Goal: Task Accomplishment & Management: Manage account settings

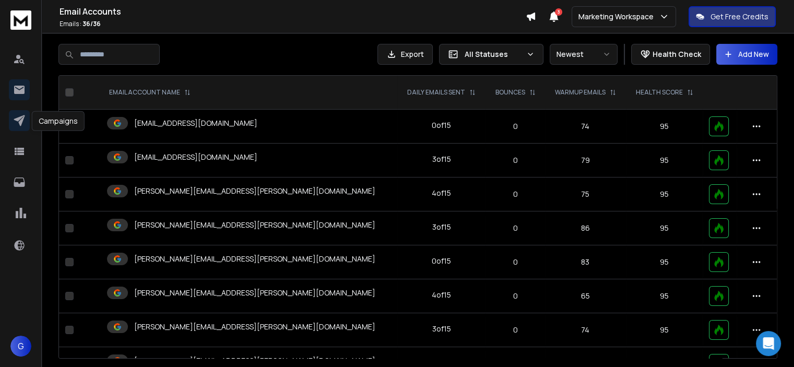
click at [25, 119] on icon at bounding box center [19, 120] width 13 height 13
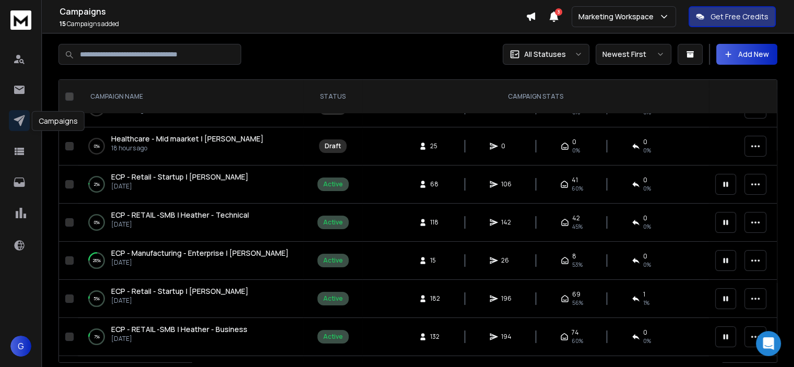
scroll to position [63, 0]
click at [292, 70] on div "Campaigns 15 Campaigns Added All Statuses Newest First Add New CAMPAIGN NAME ST…" at bounding box center [417, 227] width 718 height 367
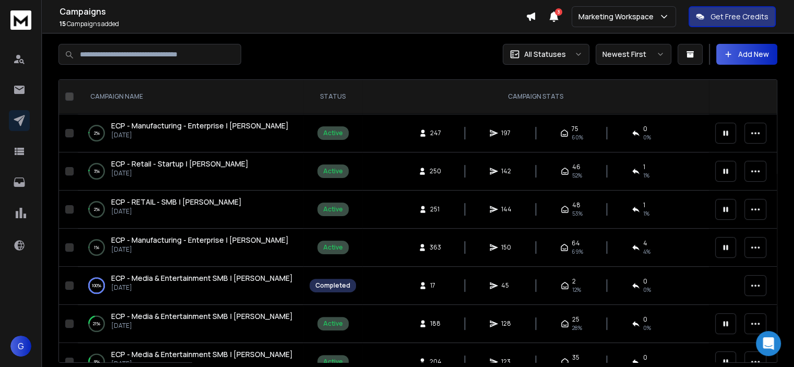
scroll to position [329, 0]
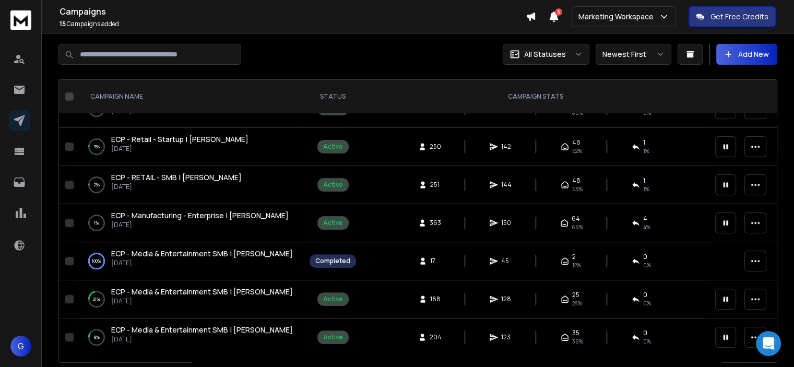
click at [183, 188] on p "[DATE]" at bounding box center [176, 187] width 130 height 8
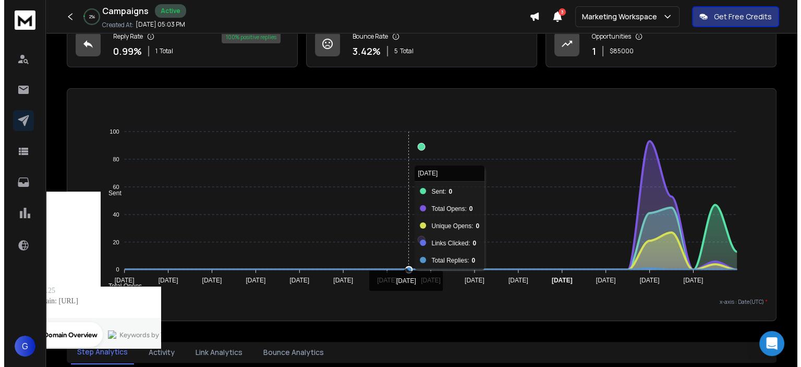
scroll to position [177, 0]
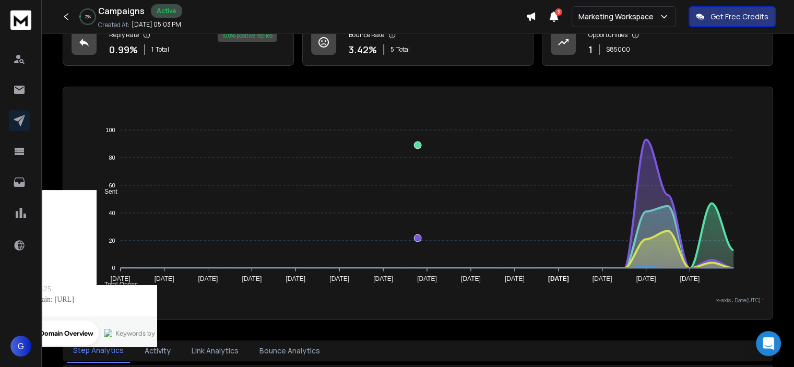
click at [562, 16] on div "3 Marketing Workspace Get Free Credits" at bounding box center [650, 16] width 250 height 21
click at [556, 16] on icon at bounding box center [553, 16] width 9 height 10
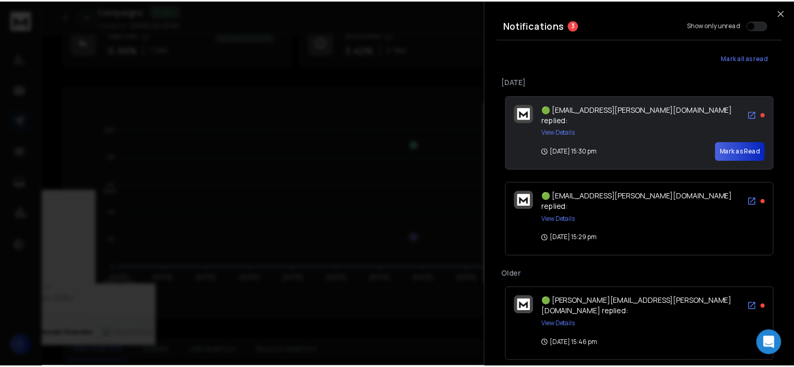
scroll to position [0, 0]
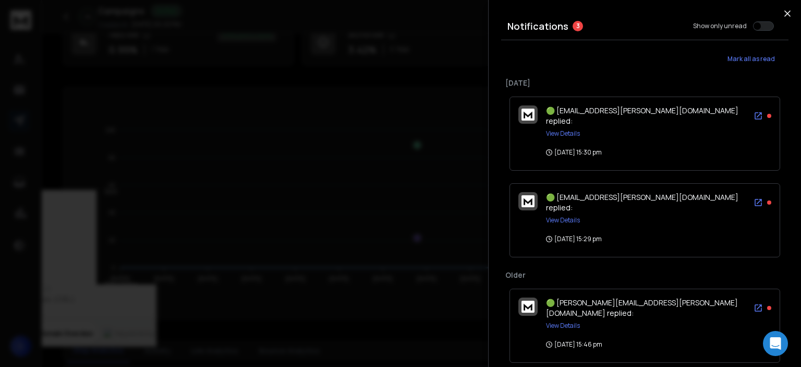
click at [788, 11] on icon "button" at bounding box center [788, 13] width 10 height 10
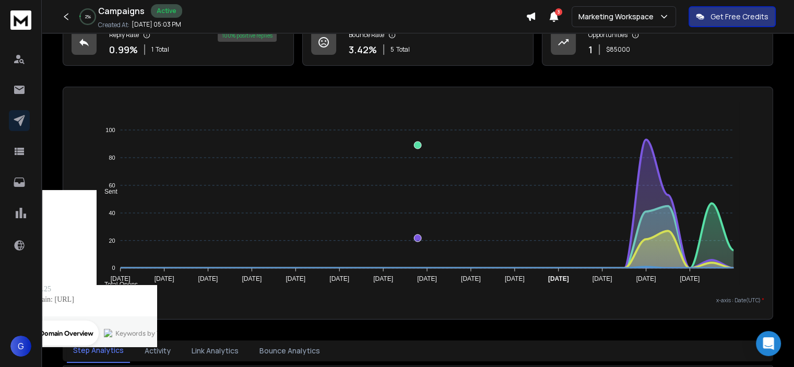
click at [57, 133] on div "Campaign ECP - RETAIL - SMB | [PERSON_NAME] Analytics Leads Sequences Schedule …" at bounding box center [418, 188] width 752 height 663
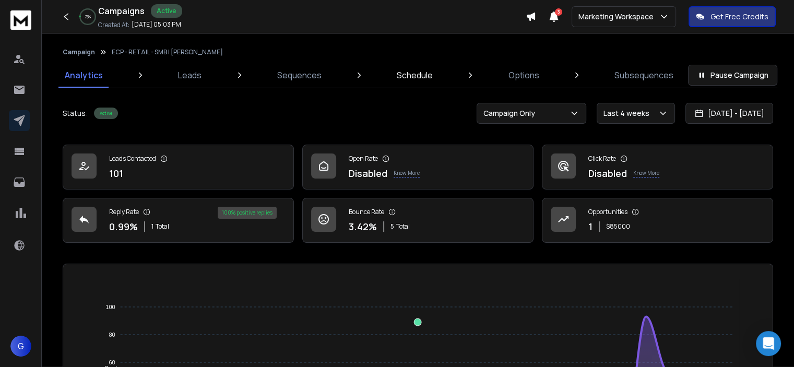
click at [402, 70] on p "Schedule" at bounding box center [415, 75] width 36 height 13
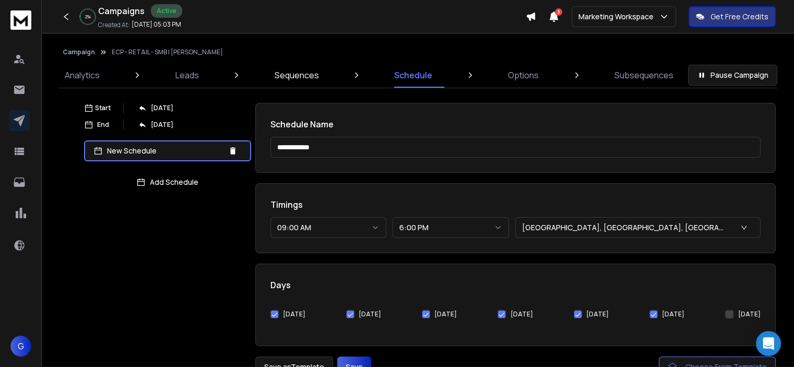
click at [316, 74] on p "Sequences" at bounding box center [296, 75] width 44 height 13
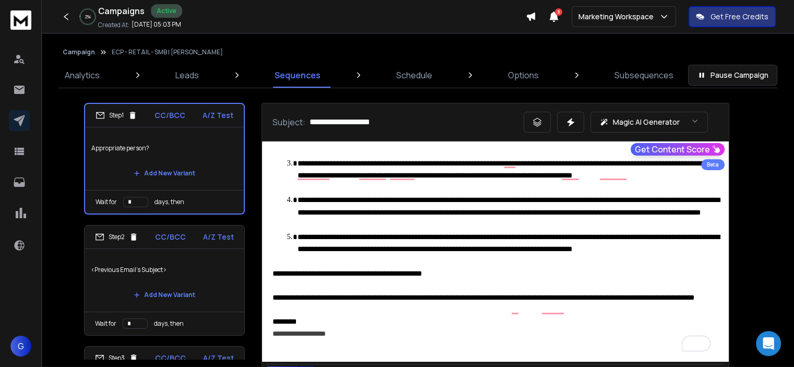
scroll to position [198, 0]
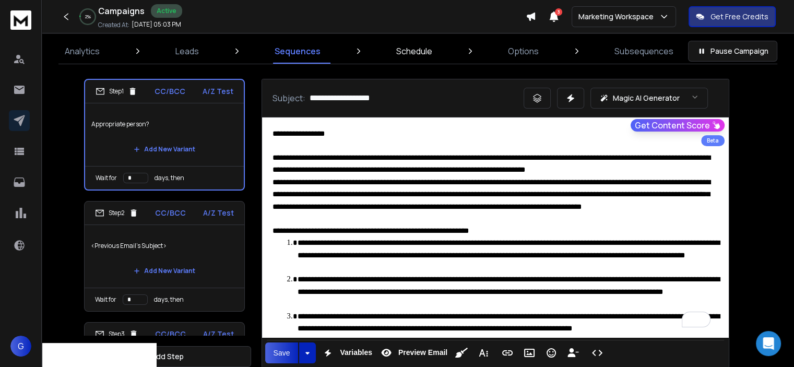
click at [430, 53] on p "Schedule" at bounding box center [414, 51] width 36 height 13
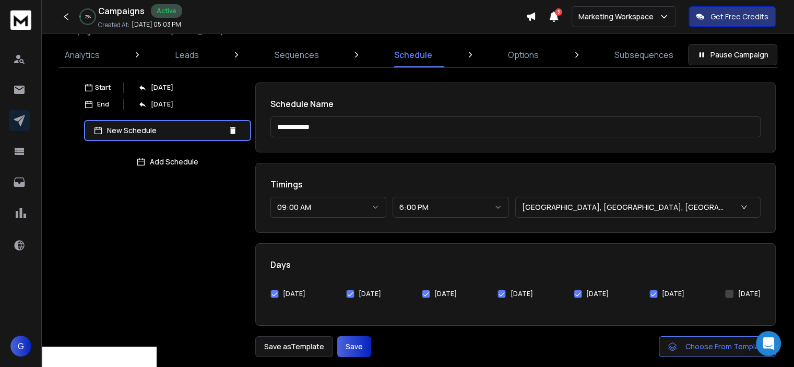
scroll to position [24, 0]
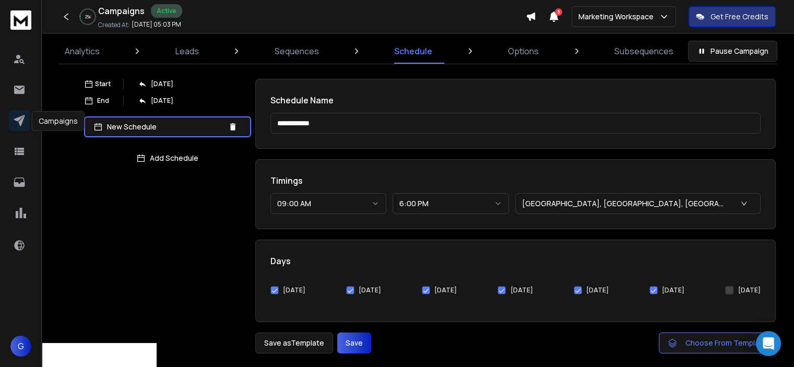
click at [23, 114] on icon at bounding box center [19, 120] width 13 height 13
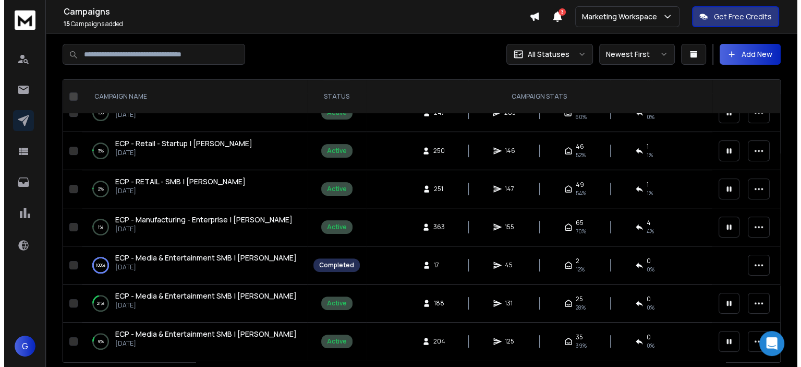
scroll to position [329, 0]
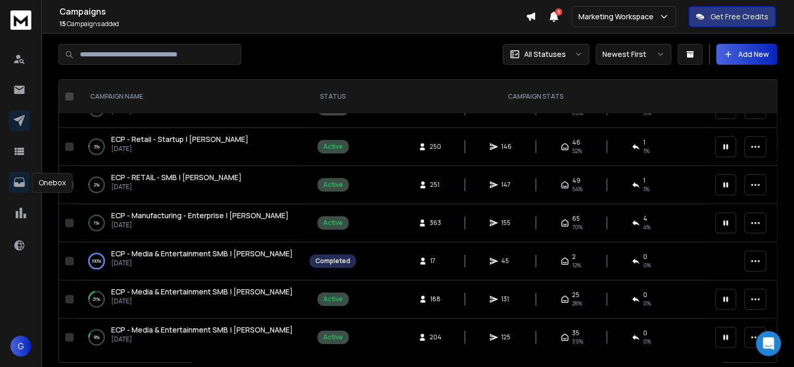
click at [16, 186] on icon at bounding box center [19, 181] width 11 height 9
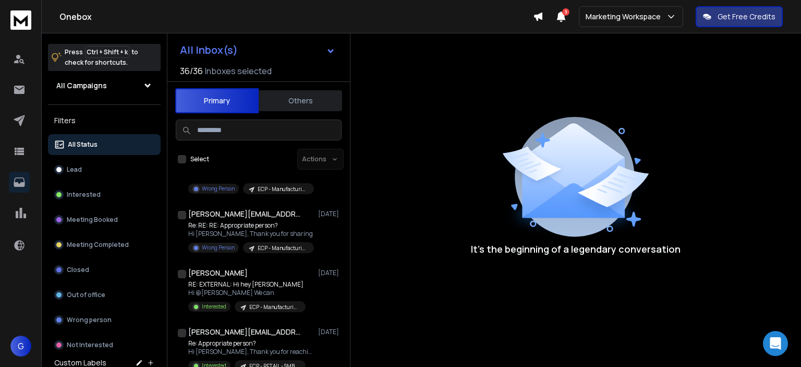
scroll to position [161, 0]
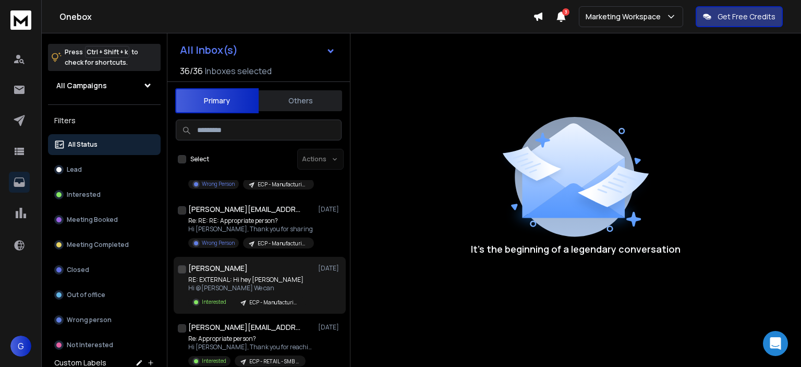
click at [278, 280] on p "RE: EXTERNAL: Hi hey [PERSON_NAME]" at bounding box center [246, 279] width 117 height 8
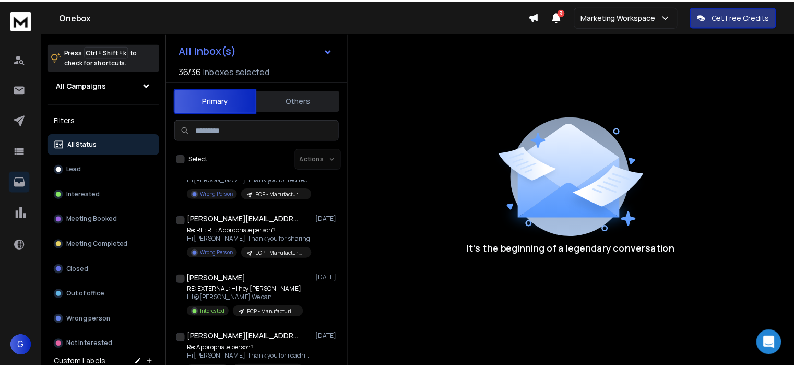
scroll to position [136, 0]
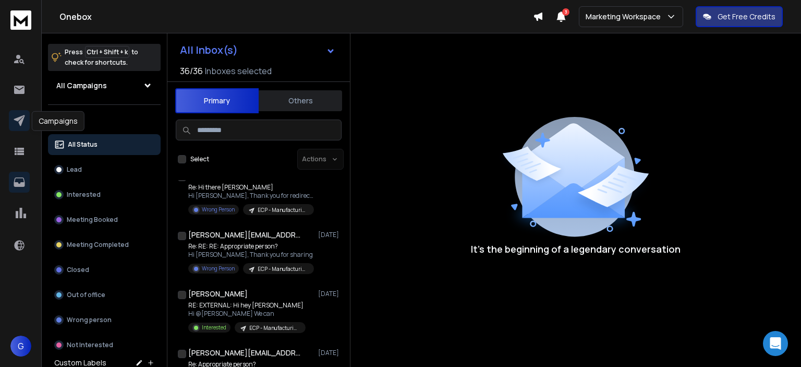
click at [17, 123] on icon at bounding box center [19, 120] width 13 height 13
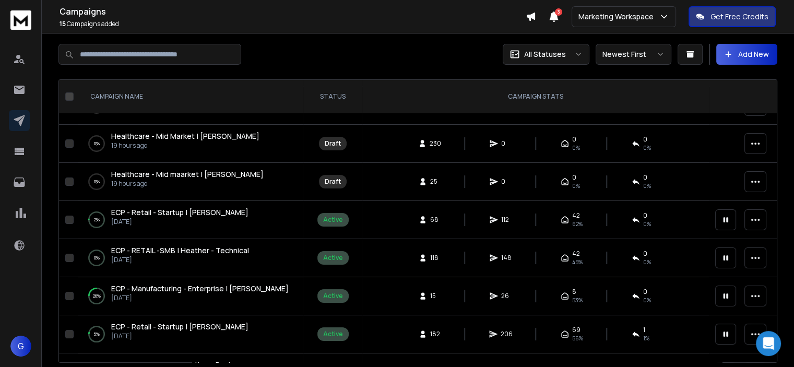
scroll to position [52, 0]
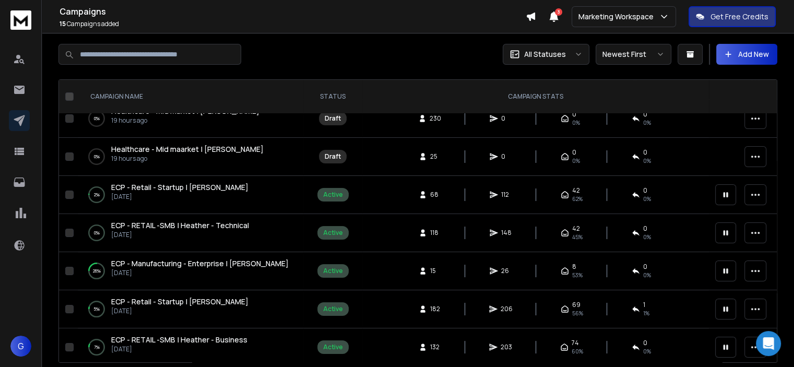
click at [169, 221] on span "ECP - RETAIL -SMB | Heather - Technical" at bounding box center [180, 225] width 138 height 10
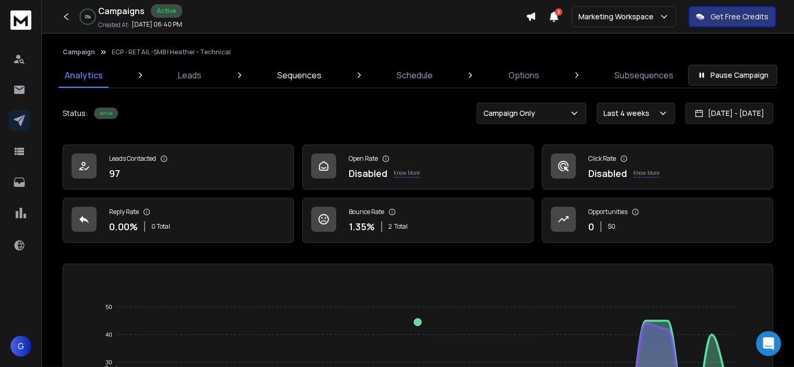
click at [304, 70] on p "Sequences" at bounding box center [299, 75] width 44 height 13
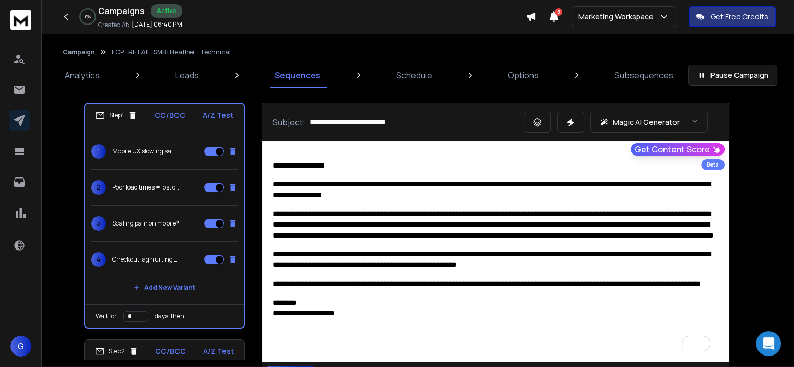
scroll to position [8, 0]
click at [133, 185] on p "Poor load times = lost conversions" at bounding box center [145, 187] width 67 height 8
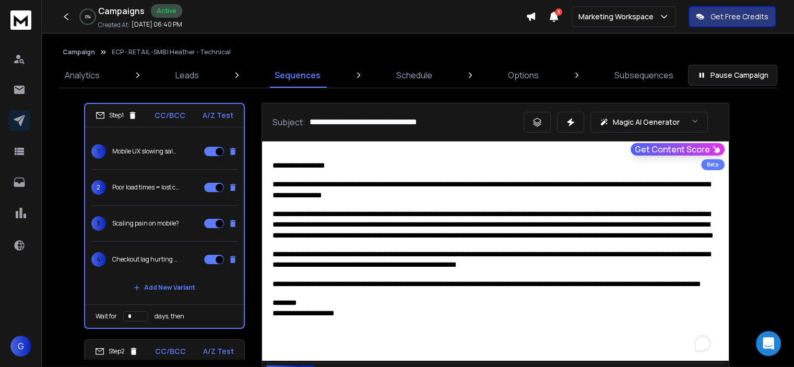
drag, startPoint x: 141, startPoint y: 219, endPoint x: 146, endPoint y: 232, distance: 13.9
click at [141, 219] on p "Scaling pain on mobile?" at bounding box center [145, 223] width 67 height 8
click at [137, 253] on div "4 Checkout lag hurting performance?" at bounding box center [135, 259] width 88 height 15
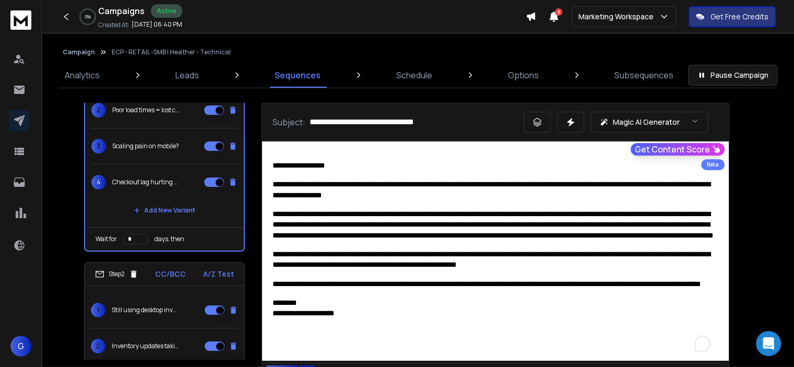
scroll to position [104, 0]
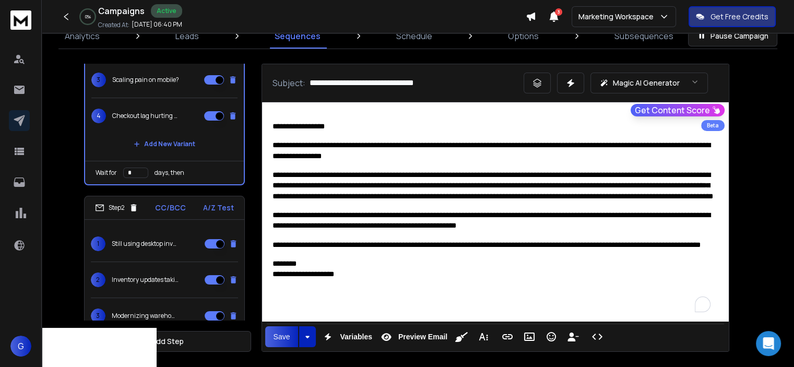
click at [134, 239] on p "Still using desktop inventory apps?" at bounding box center [145, 243] width 67 height 8
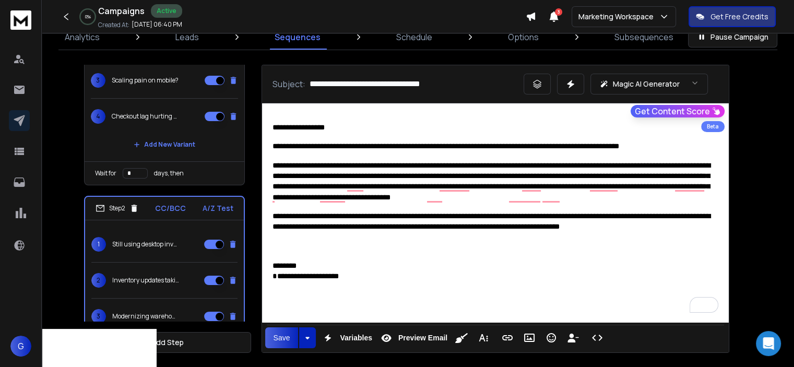
click at [136, 276] on p "Inventory updates taking too long?" at bounding box center [145, 280] width 67 height 8
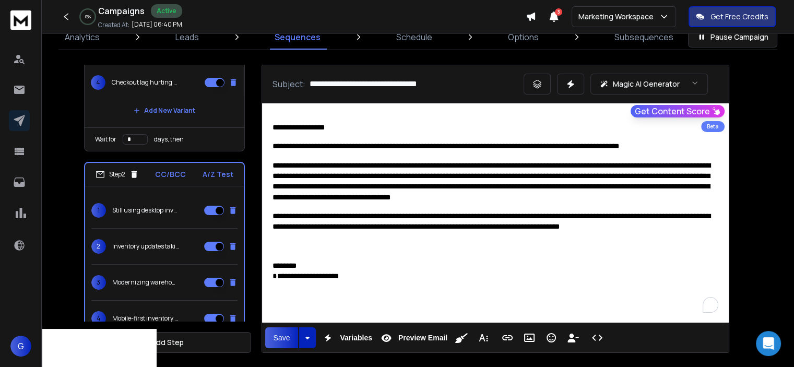
scroll to position [157, 0]
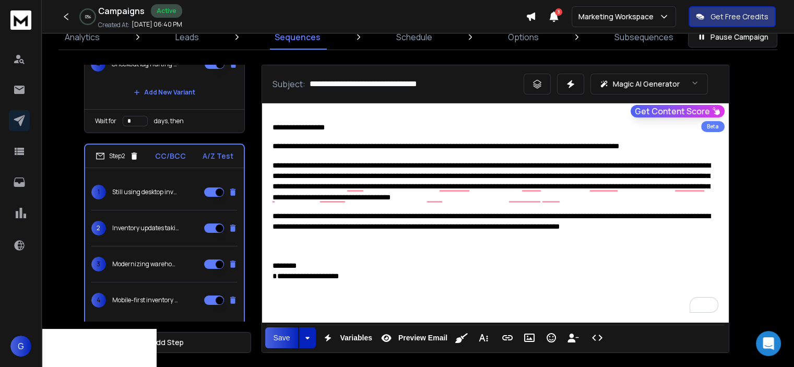
click at [126, 262] on p "Modernizing warehouse workflows" at bounding box center [145, 264] width 67 height 8
click at [121, 293] on div "4 Mobile-first inventory made easy" at bounding box center [135, 300] width 88 height 15
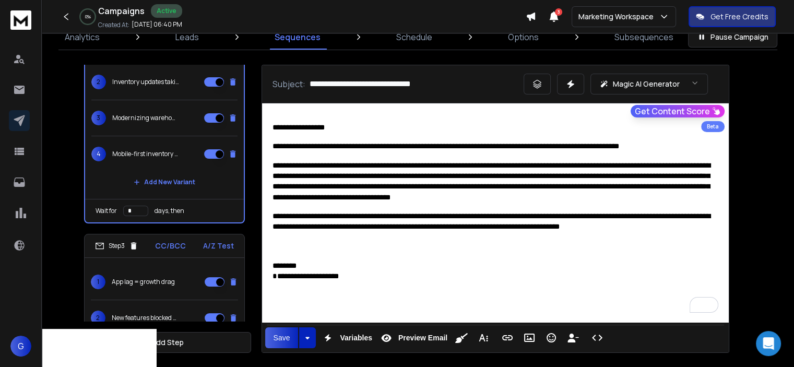
scroll to position [313, 0]
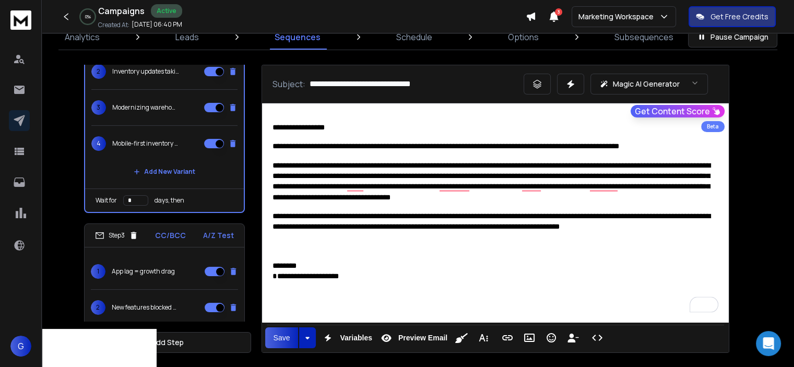
click at [134, 270] on p "App lag = growth drag" at bounding box center [143, 271] width 63 height 8
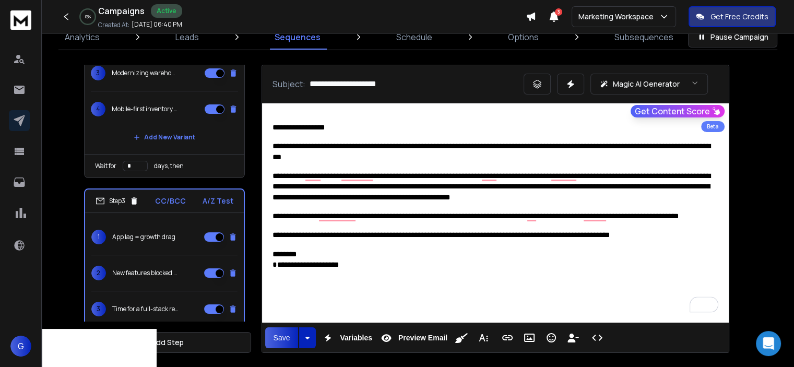
scroll to position [365, 0]
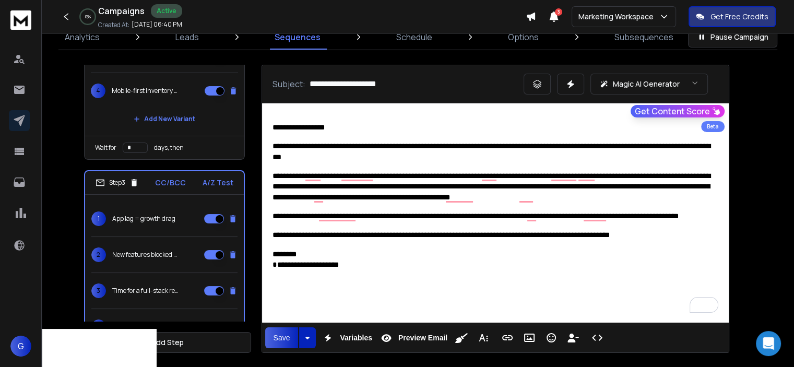
click at [137, 250] on p "New features blocked by old code?" at bounding box center [145, 254] width 67 height 8
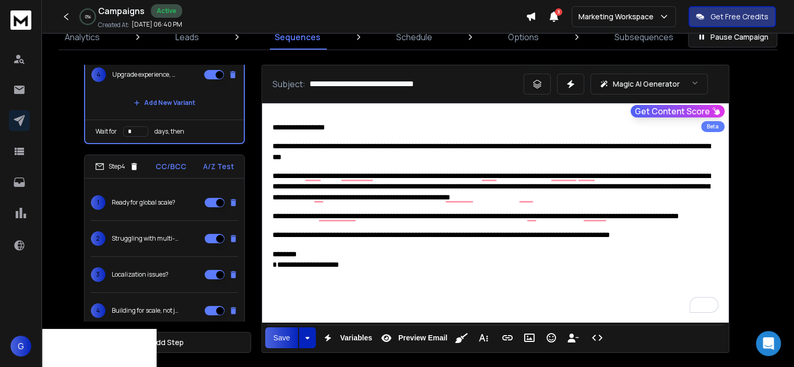
scroll to position [626, 0]
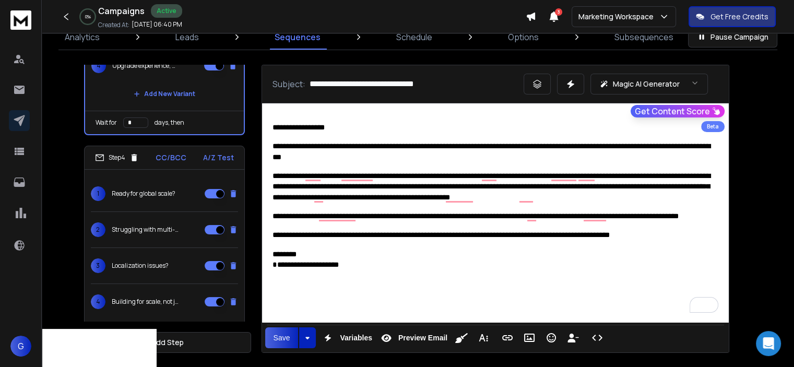
click at [137, 193] on p "Ready for global scale?" at bounding box center [144, 193] width 64 height 8
type input "**********"
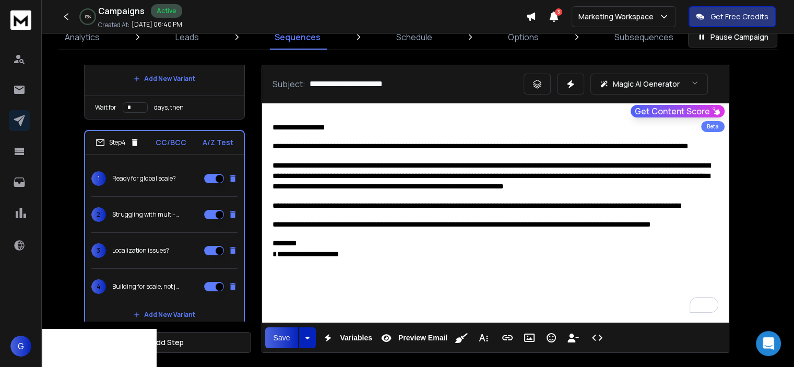
scroll to position [649, 0]
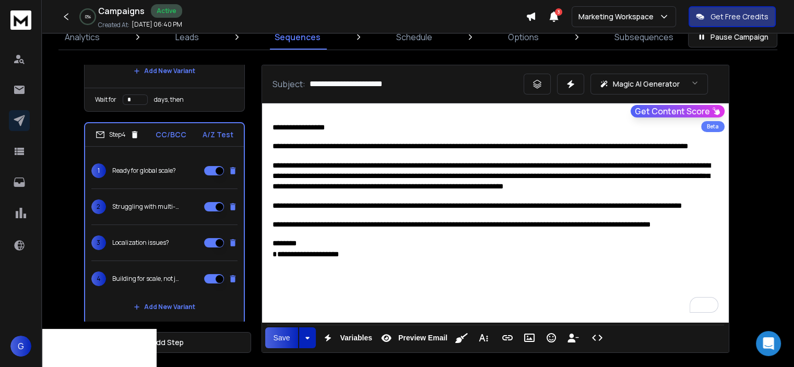
click at [49, 147] on div "**********" at bounding box center [418, 181] width 752 height 372
click at [25, 126] on icon at bounding box center [19, 120] width 13 height 13
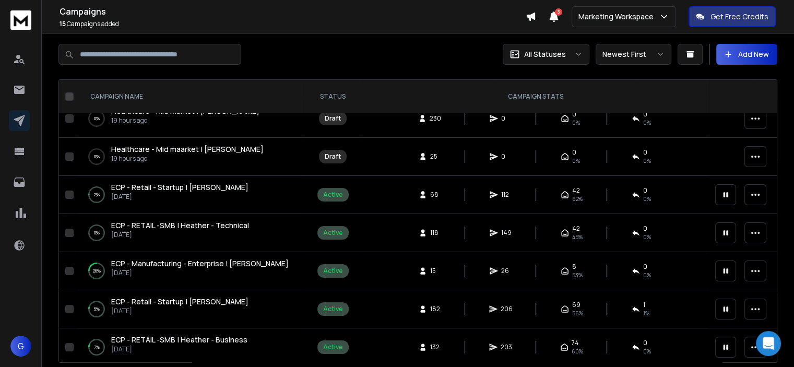
scroll to position [104, 0]
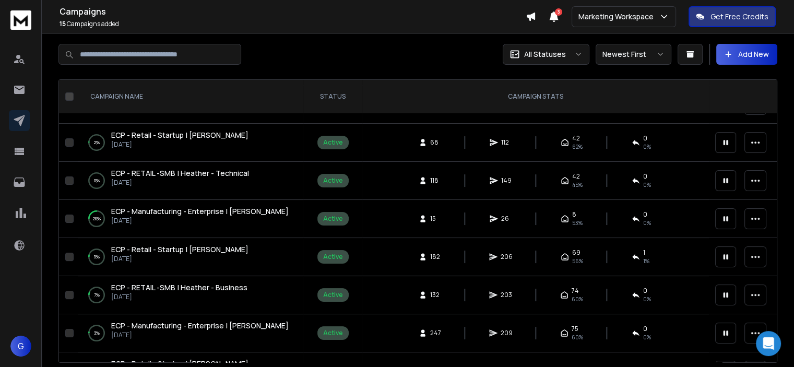
click at [178, 284] on span "ECP - RETAIL -SMB | Heather - Business" at bounding box center [179, 287] width 136 height 10
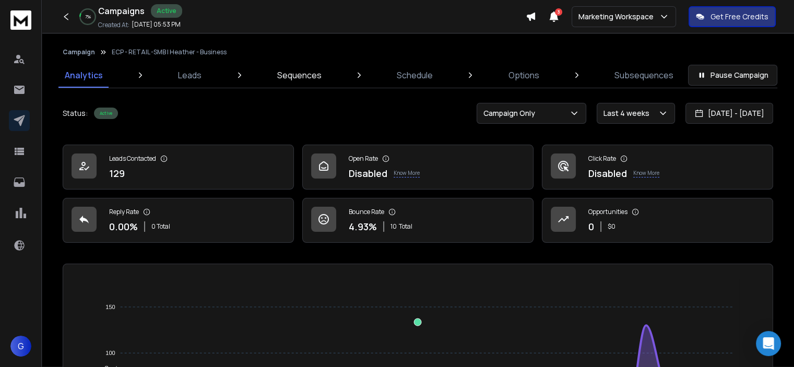
click at [284, 75] on p "Sequences" at bounding box center [299, 75] width 44 height 13
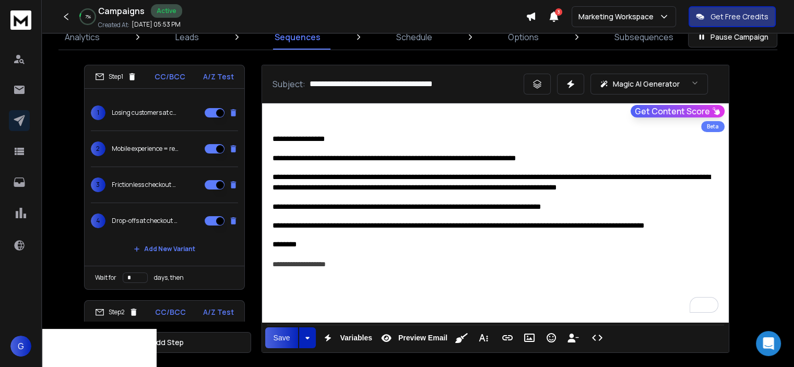
scroll to position [417, 0]
